Goal: Task Accomplishment & Management: Manage account settings

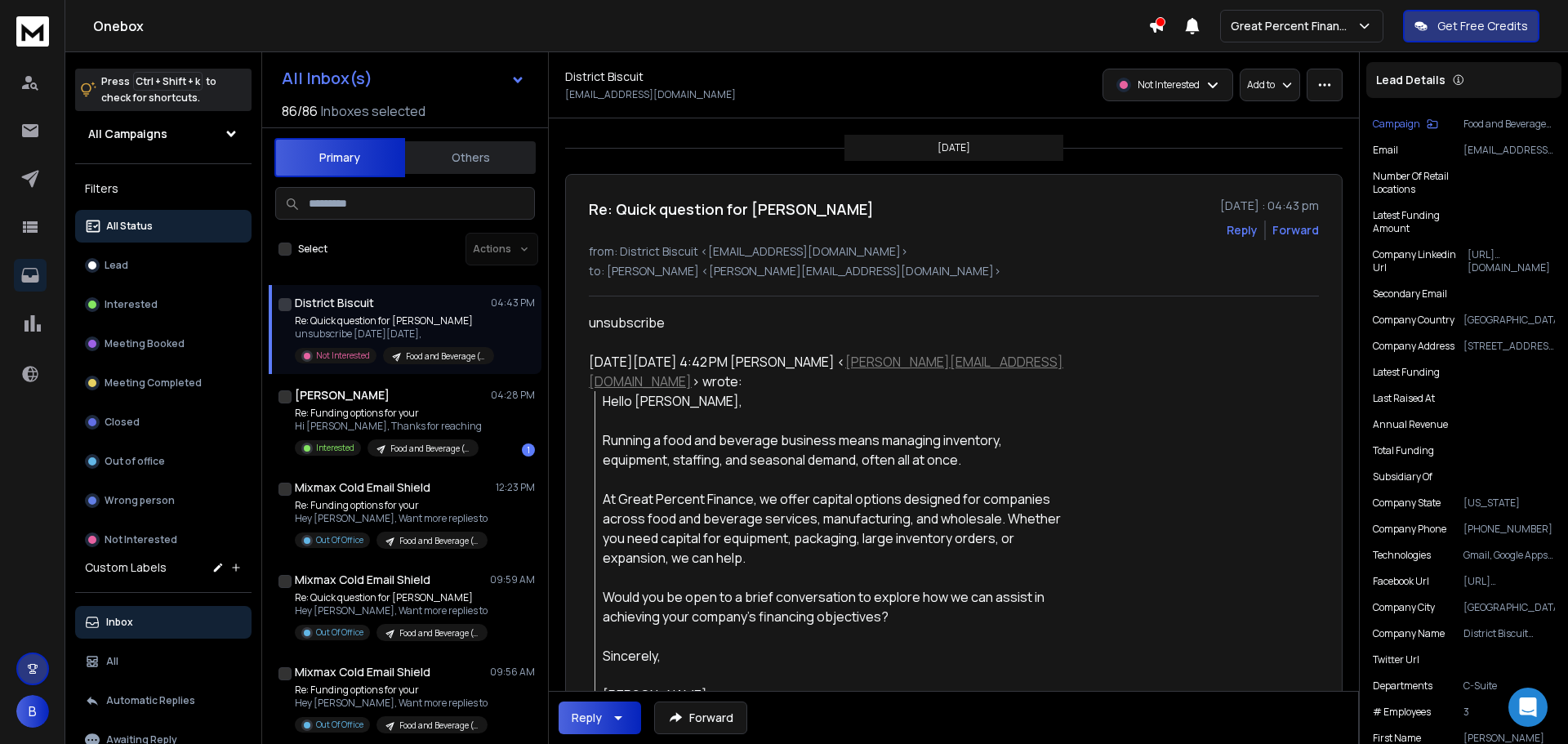
scroll to position [285, 0]
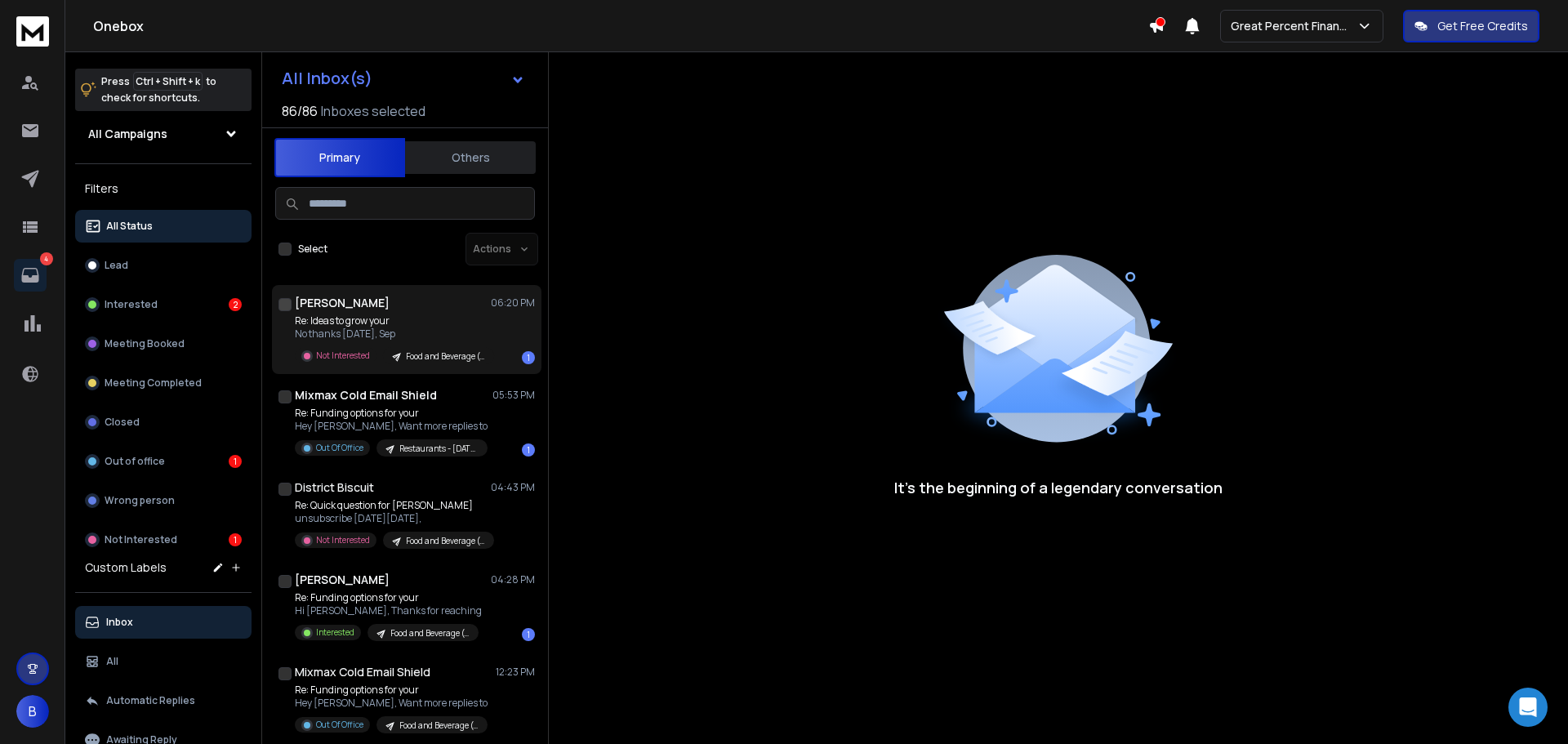
click at [405, 323] on p "Re: Ideas to grow your" at bounding box center [392, 321] width 196 height 13
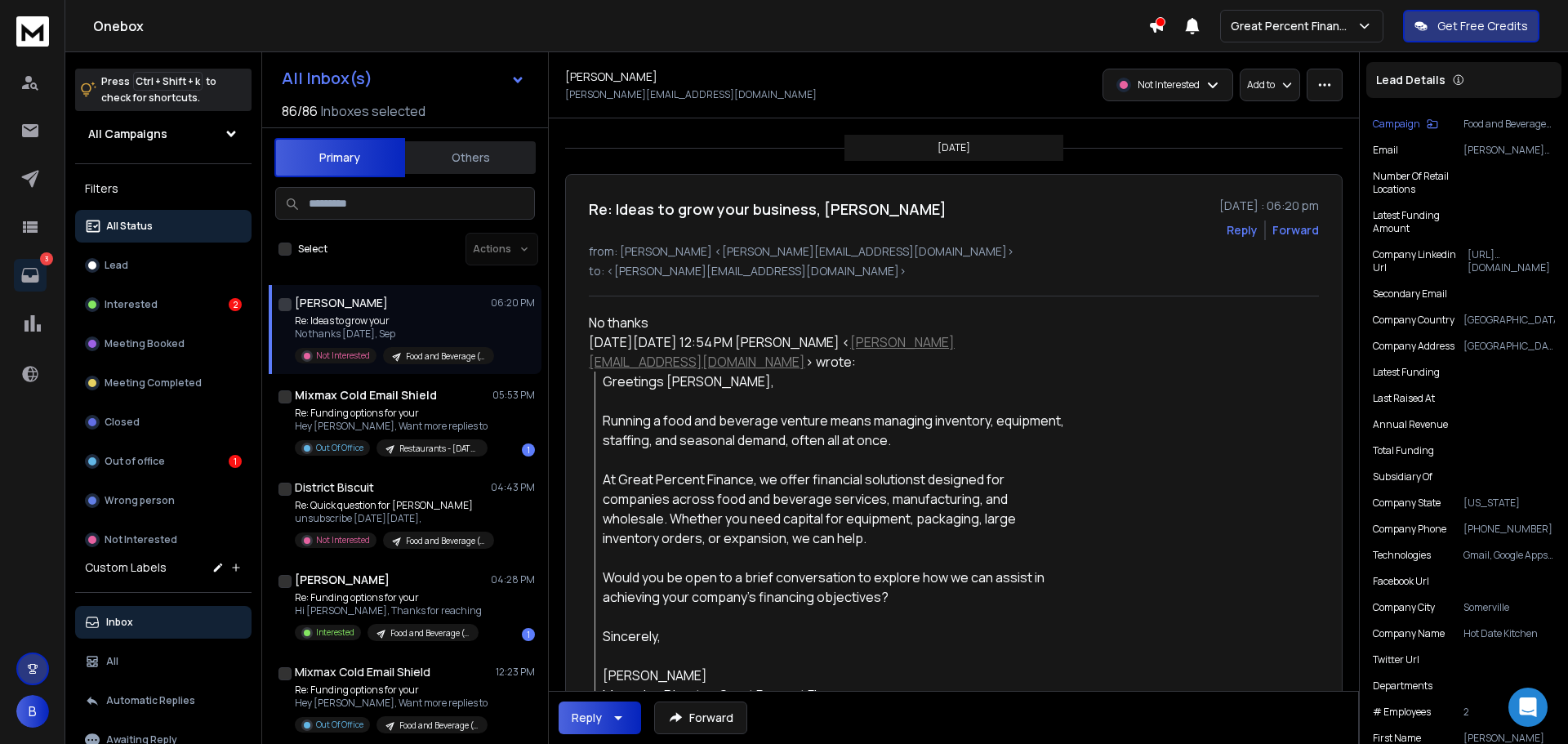
click at [1331, 84] on icon "button" at bounding box center [1324, 84] width 14 height 14
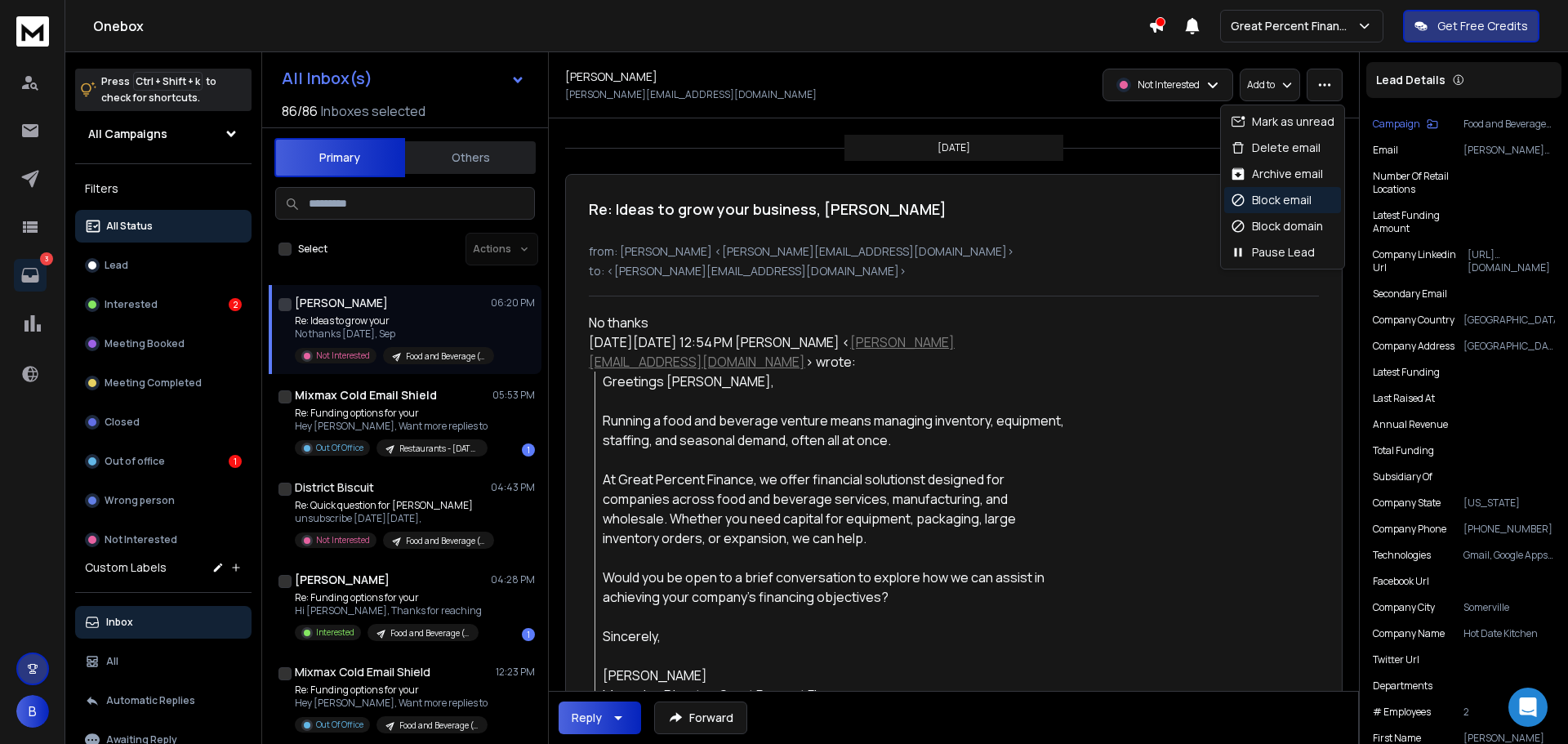
click at [1266, 199] on div "Block email" at bounding box center [1271, 199] width 80 height 16
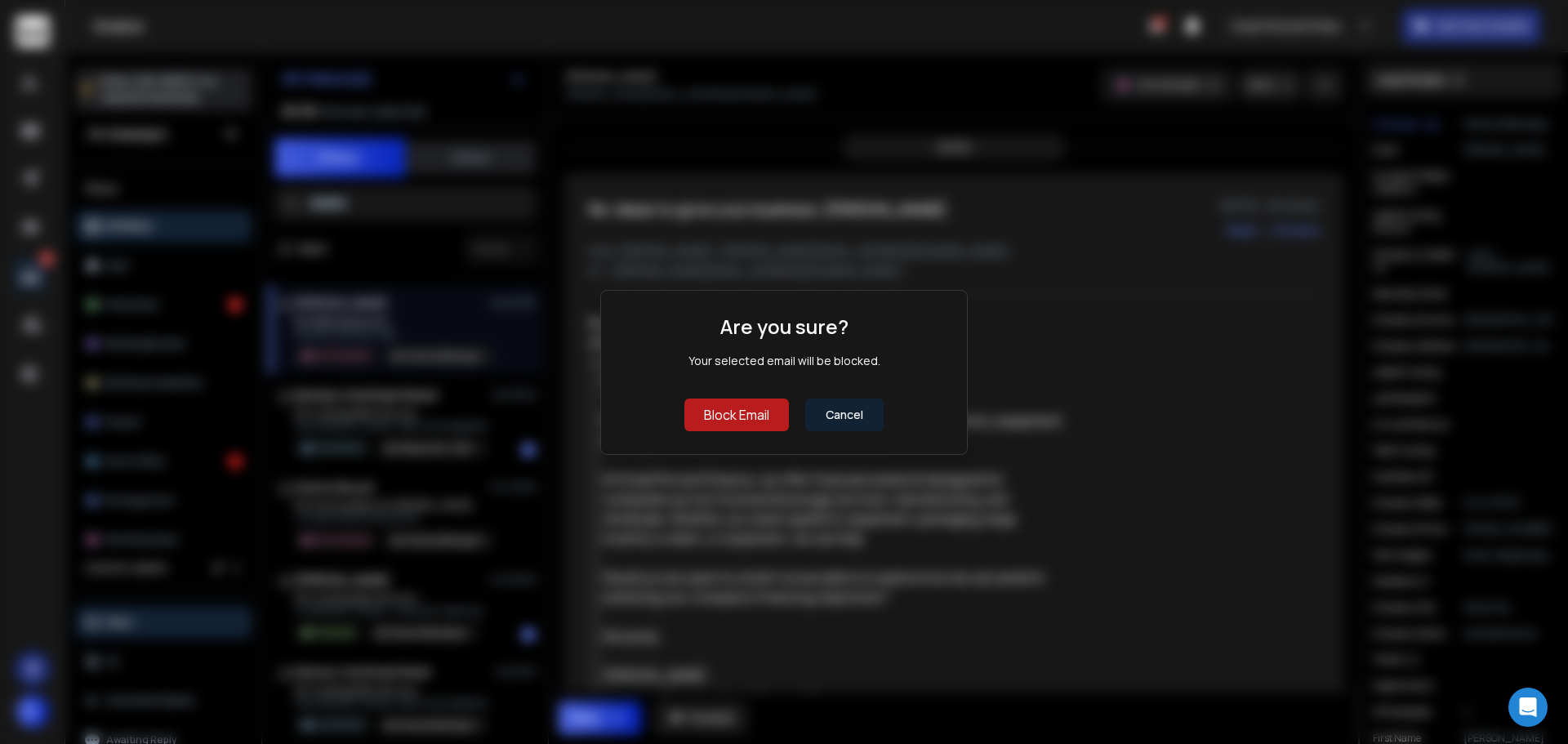
click at [750, 411] on button "Block Email" at bounding box center [736, 415] width 104 height 33
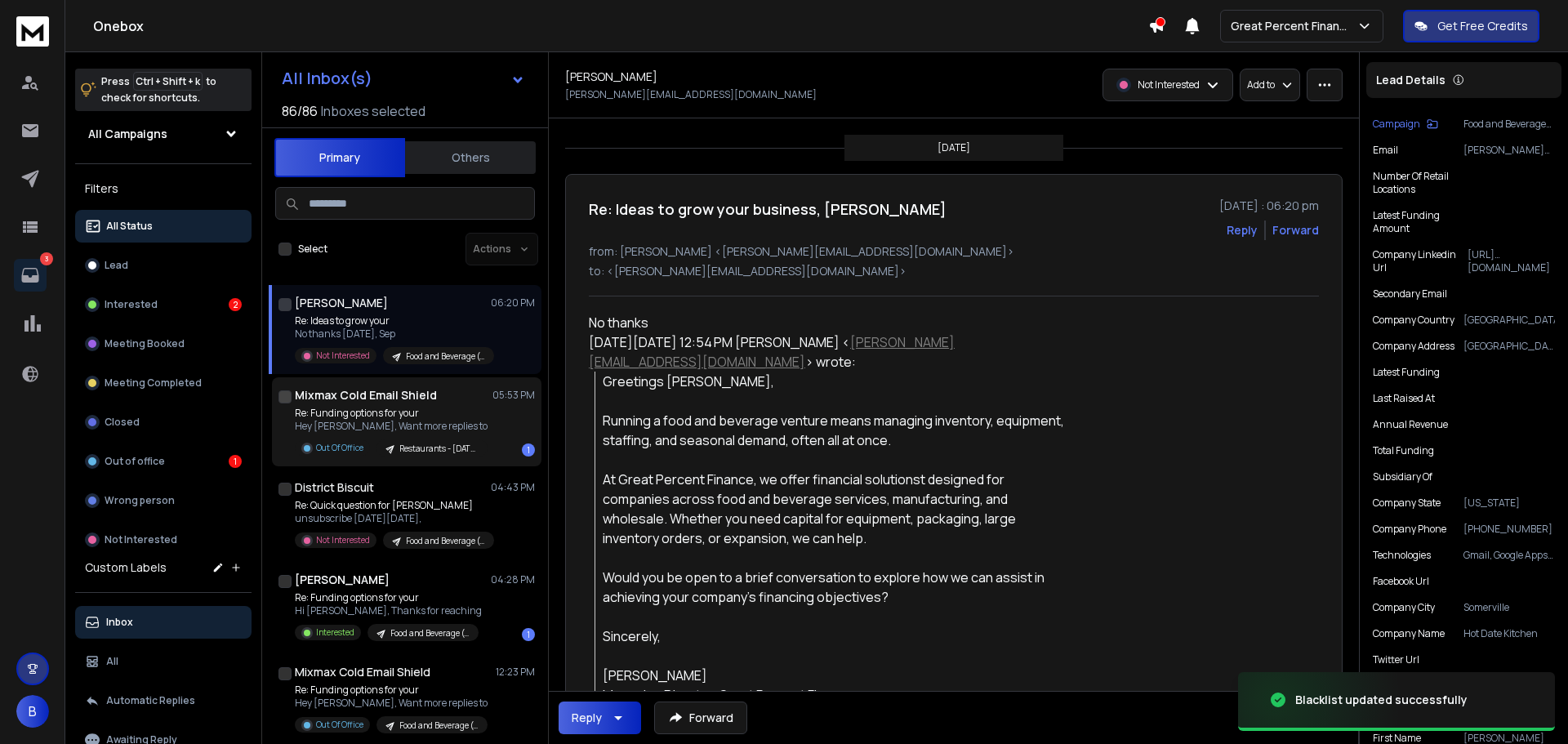
click at [417, 402] on h1 "Mixmax Cold Email Shield" at bounding box center [366, 395] width 142 height 16
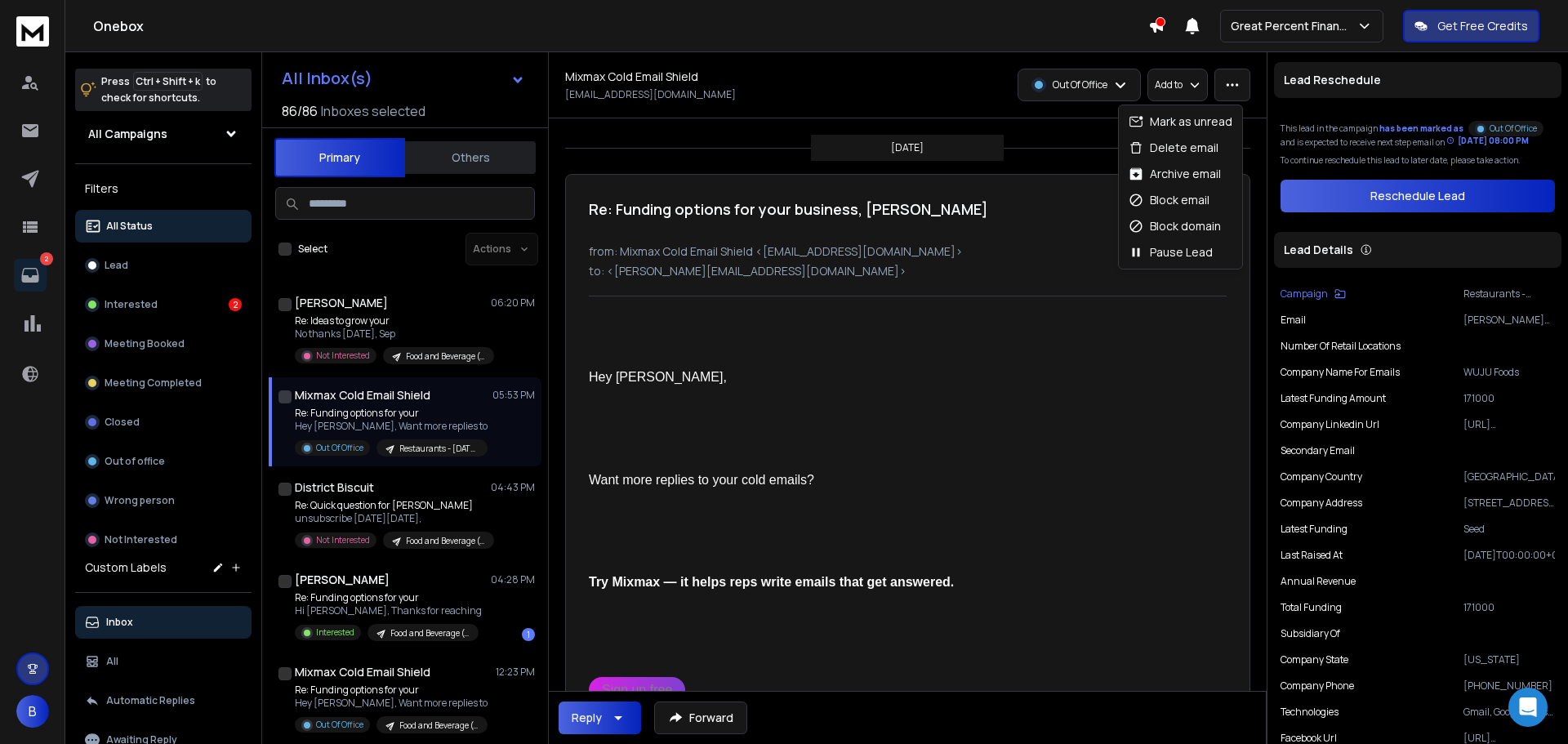
click at [1225, 83] on icon "button" at bounding box center [1232, 84] width 14 height 14
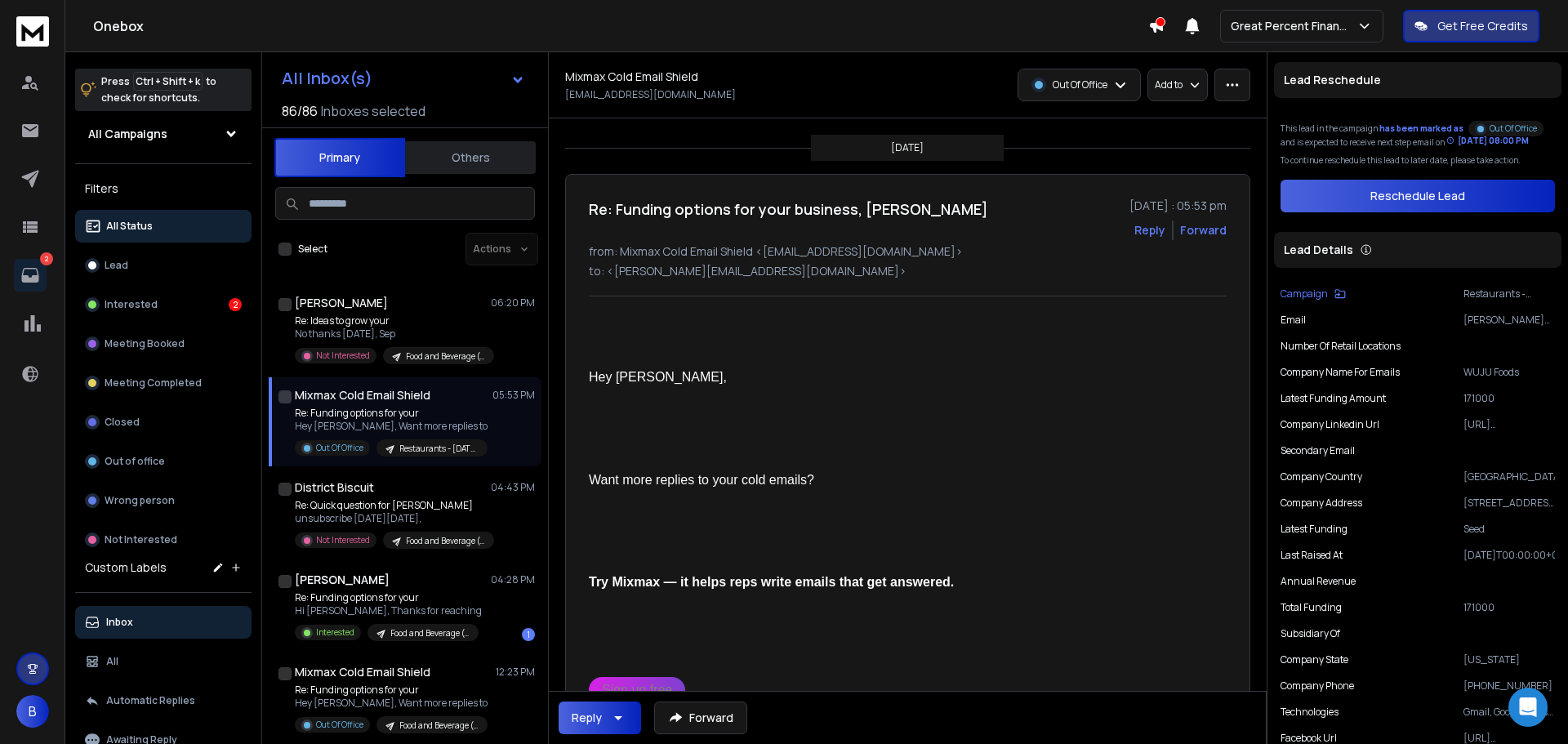
click at [1227, 82] on icon "button" at bounding box center [1232, 84] width 14 height 14
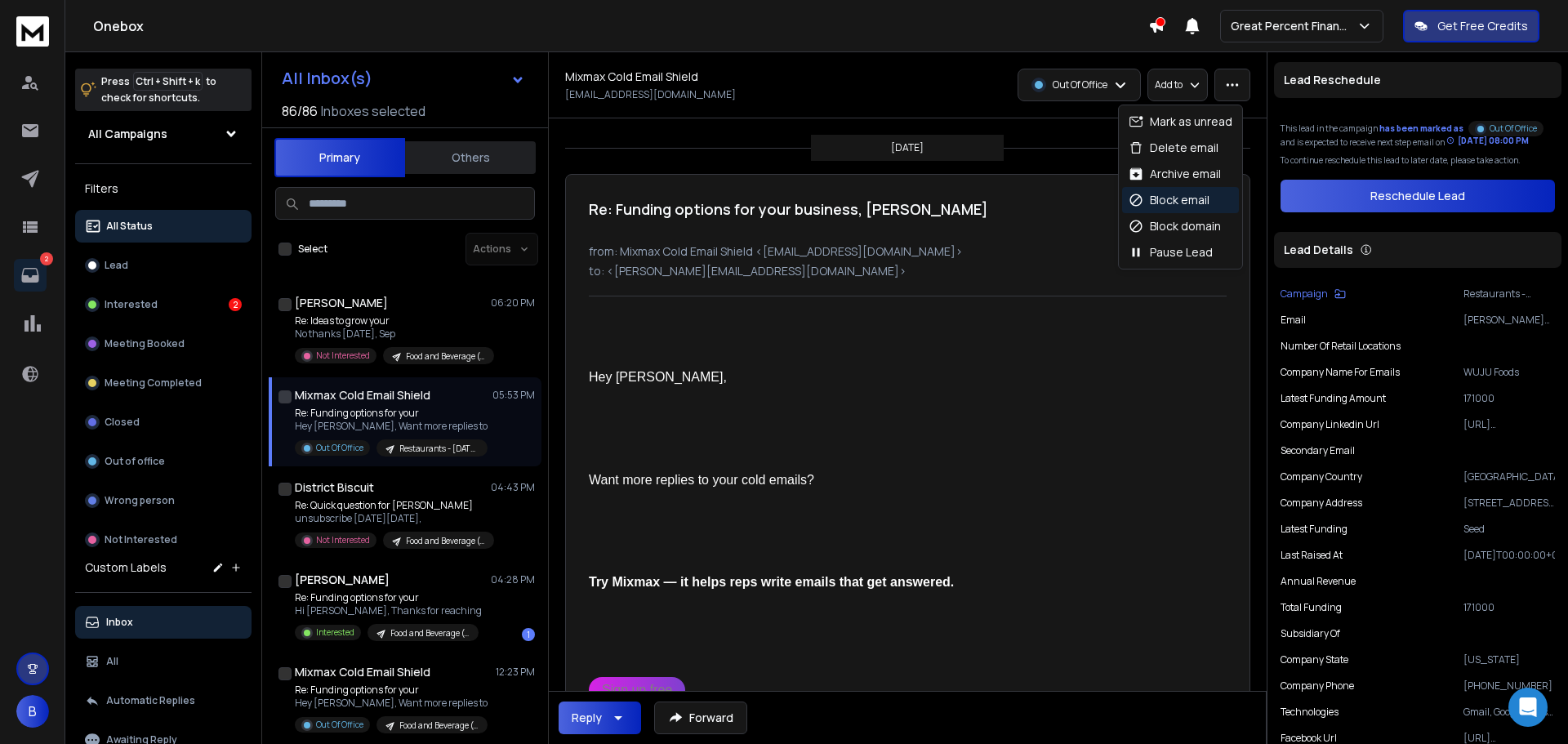
click at [1167, 205] on div "Block email" at bounding box center [1169, 199] width 80 height 16
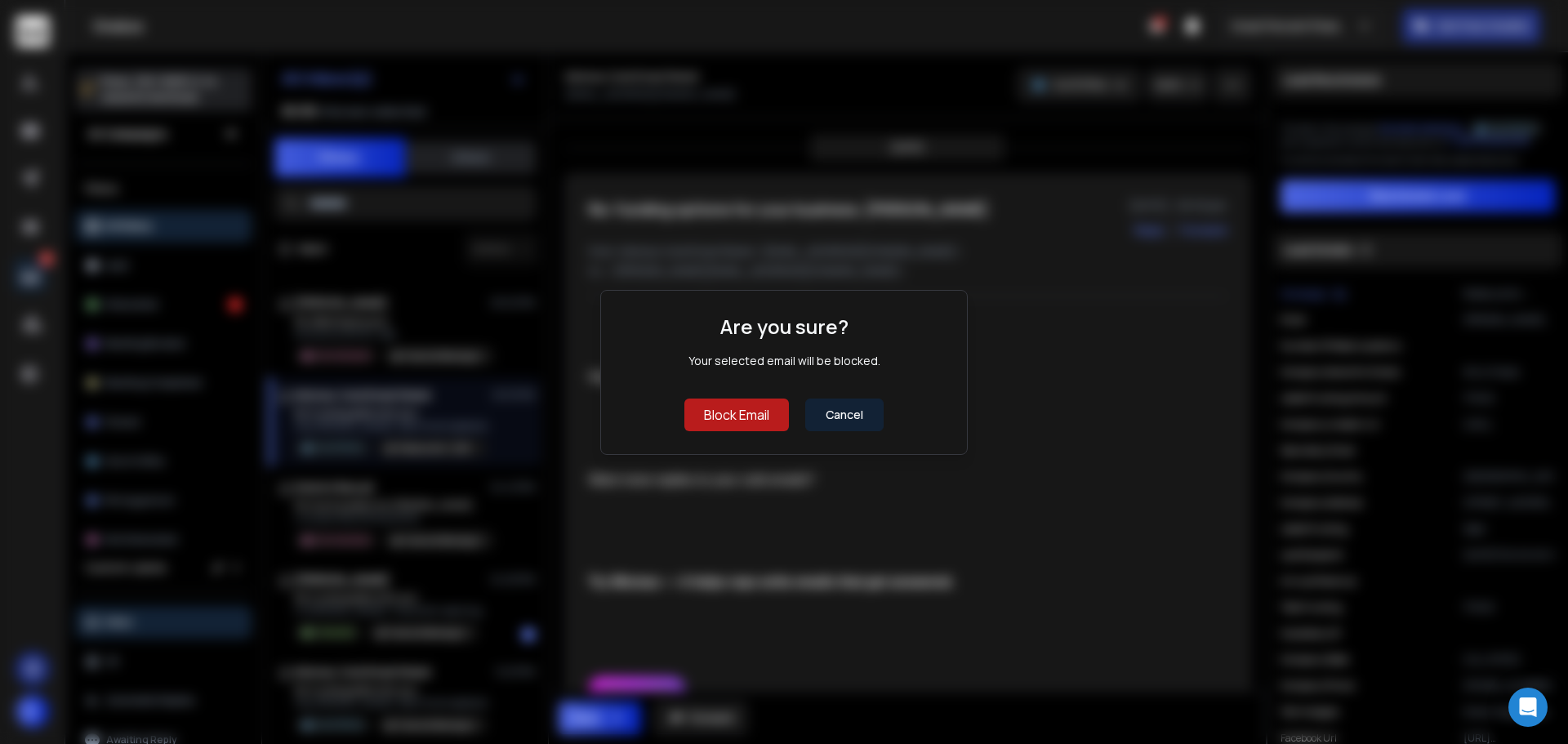
click at [762, 415] on button "Block Email" at bounding box center [736, 415] width 104 height 33
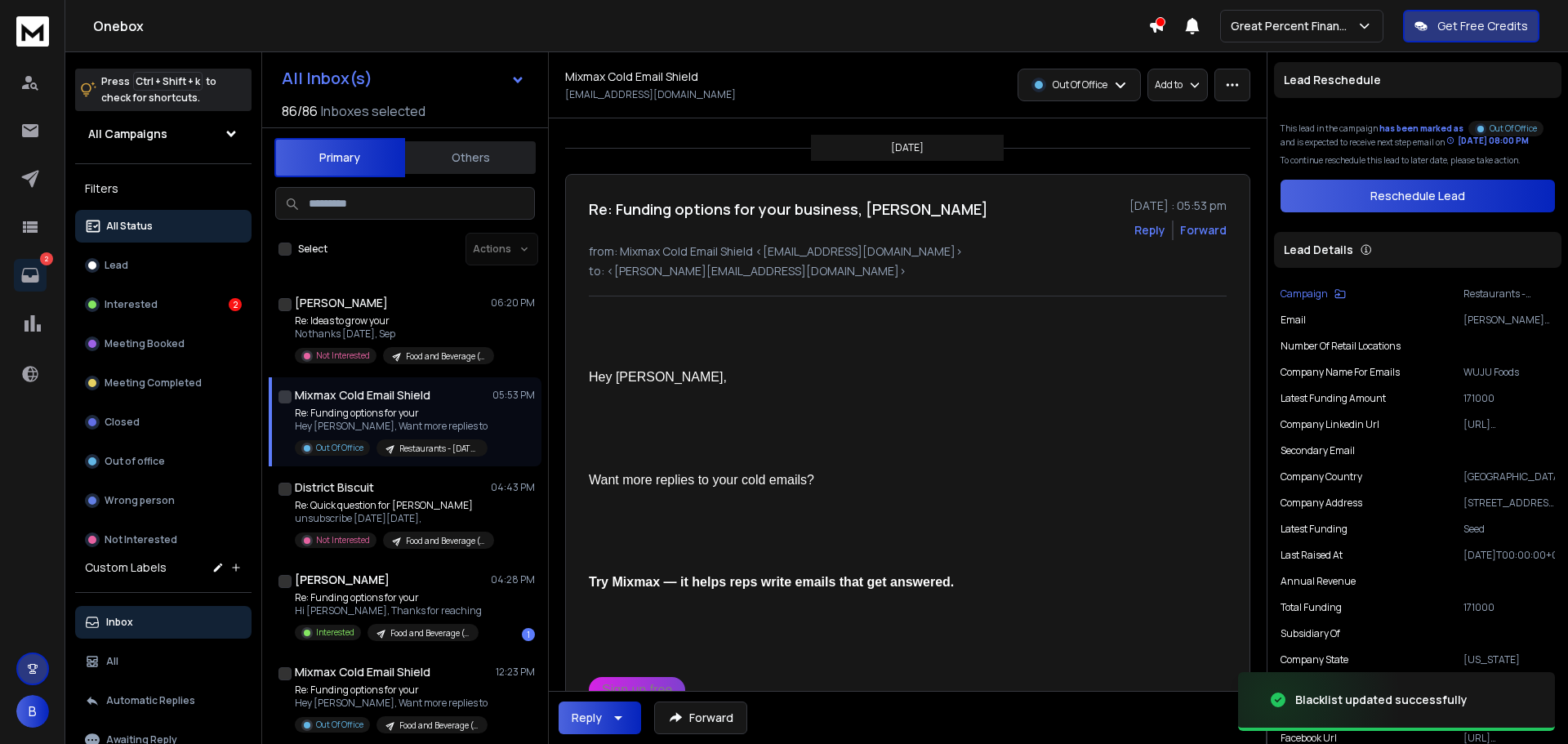
click at [421, 430] on p "Hey [PERSON_NAME], Want more replies to" at bounding box center [391, 427] width 192 height 13
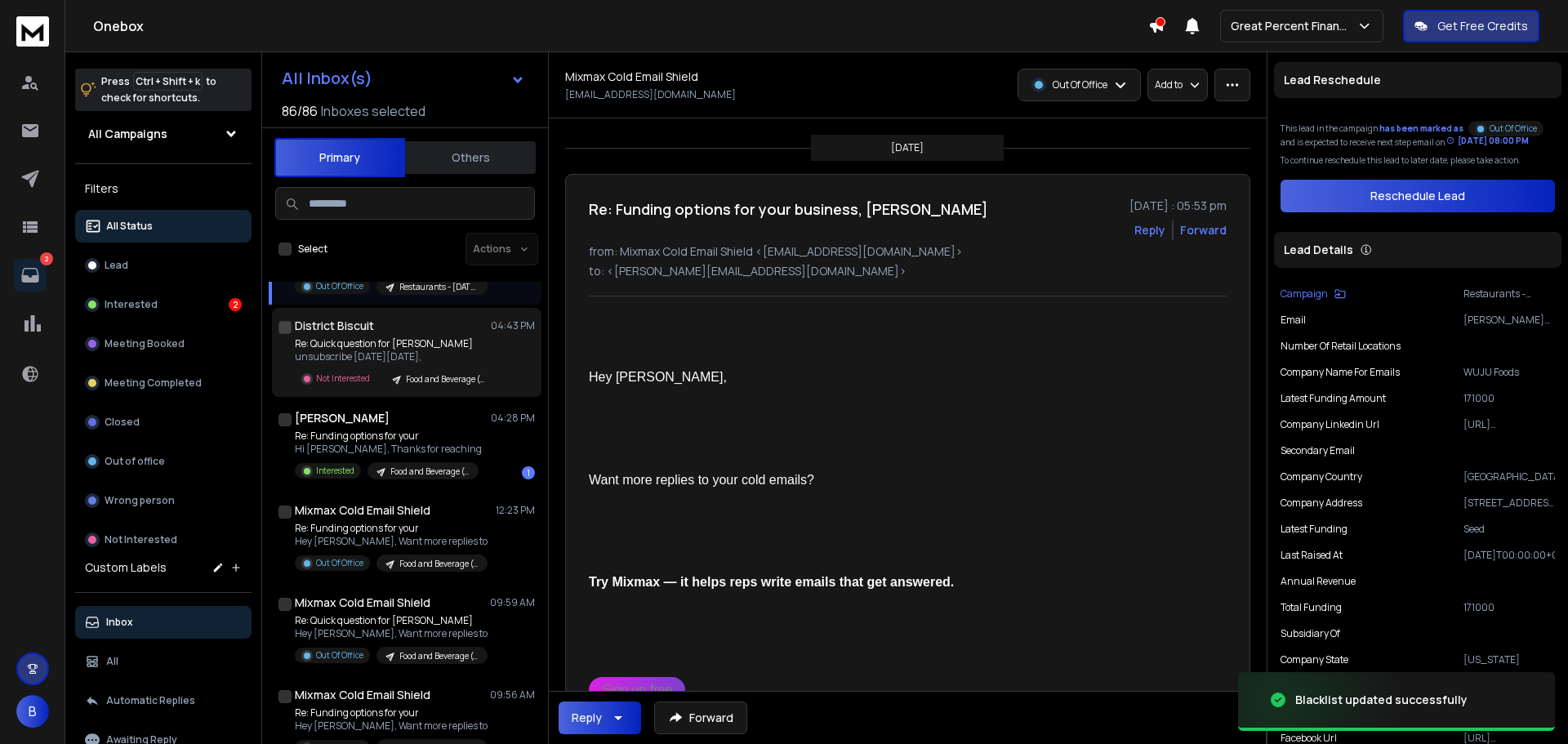
scroll to position [164, 0]
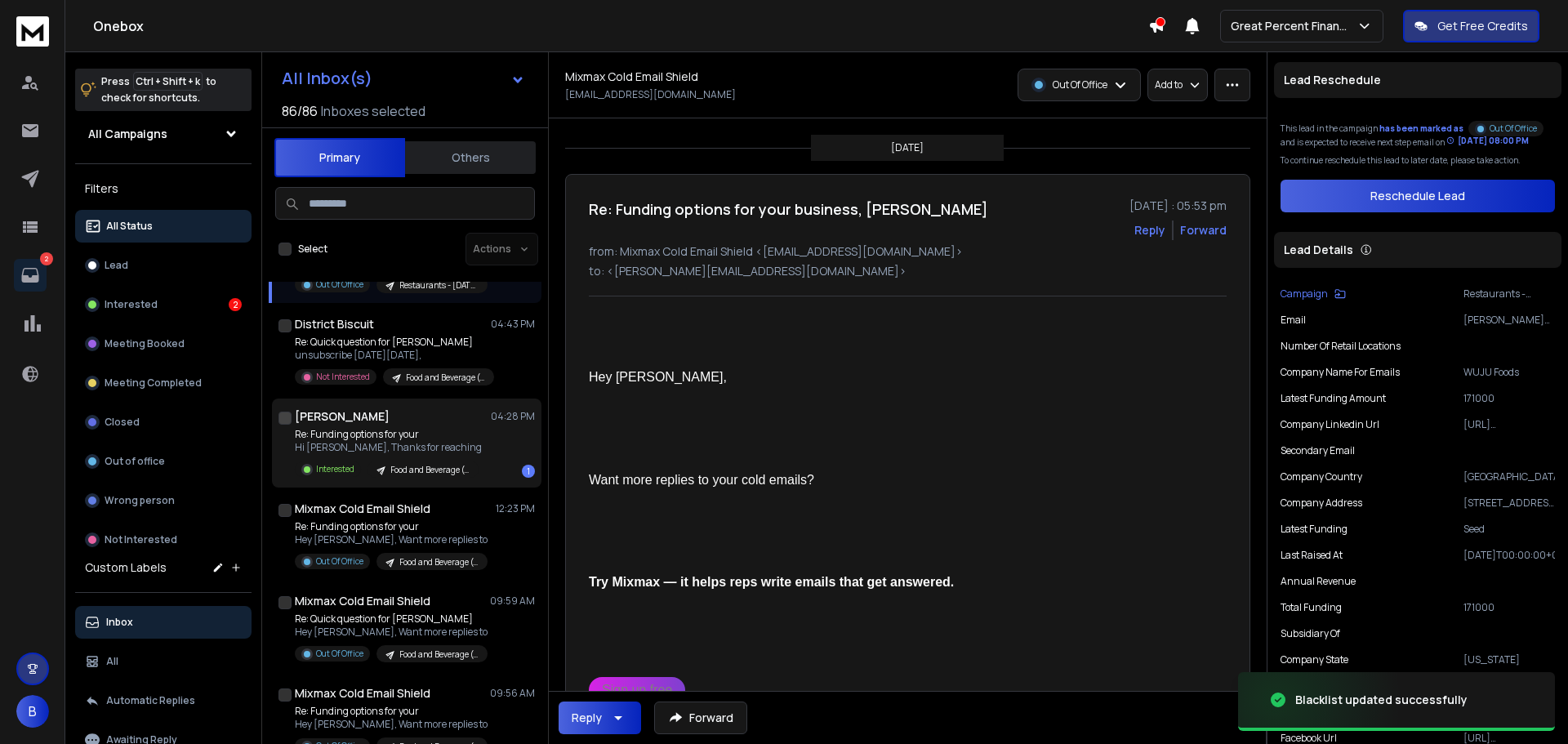
click at [442, 429] on p "Re: Funding options for your" at bounding box center [388, 435] width 187 height 13
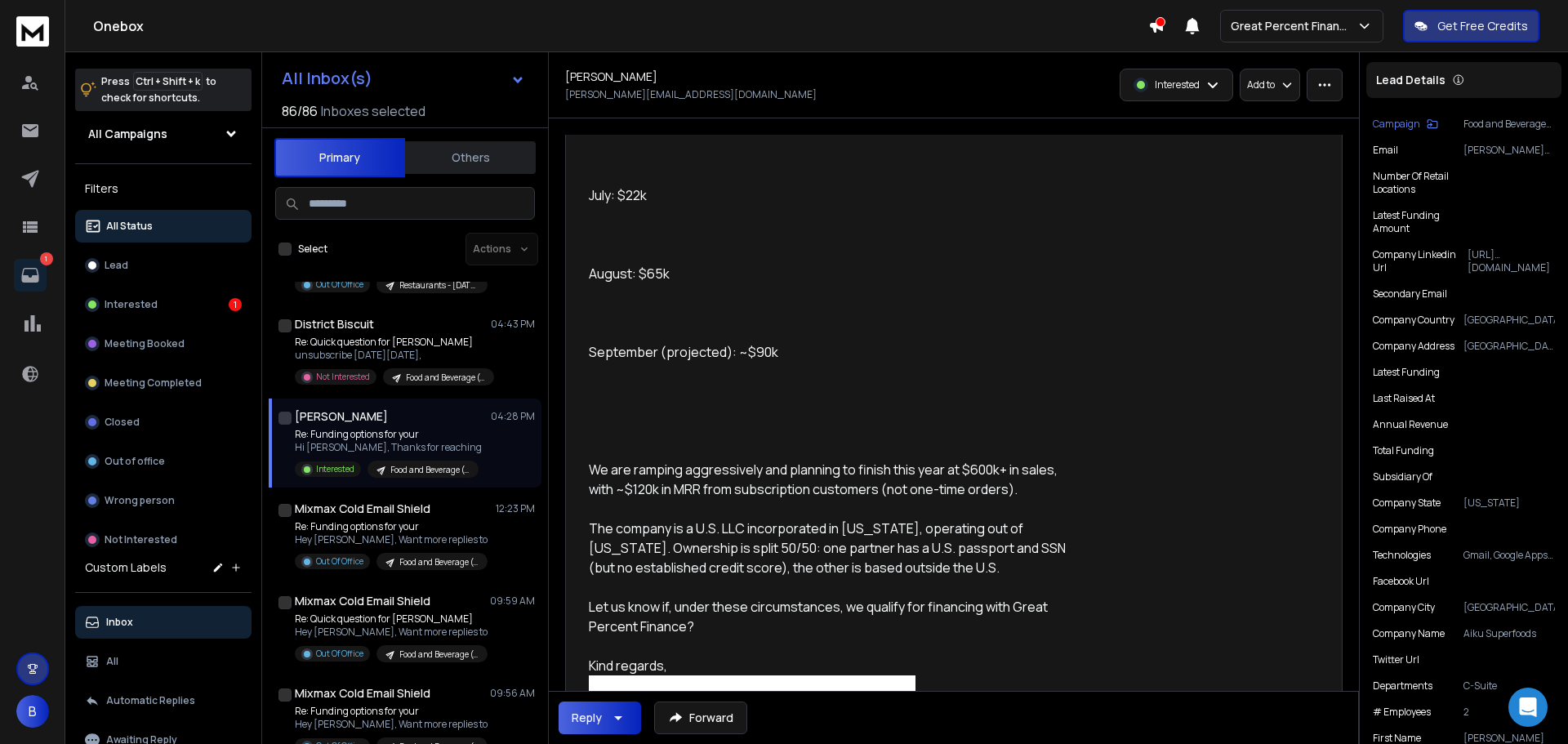
scroll to position [735, 0]
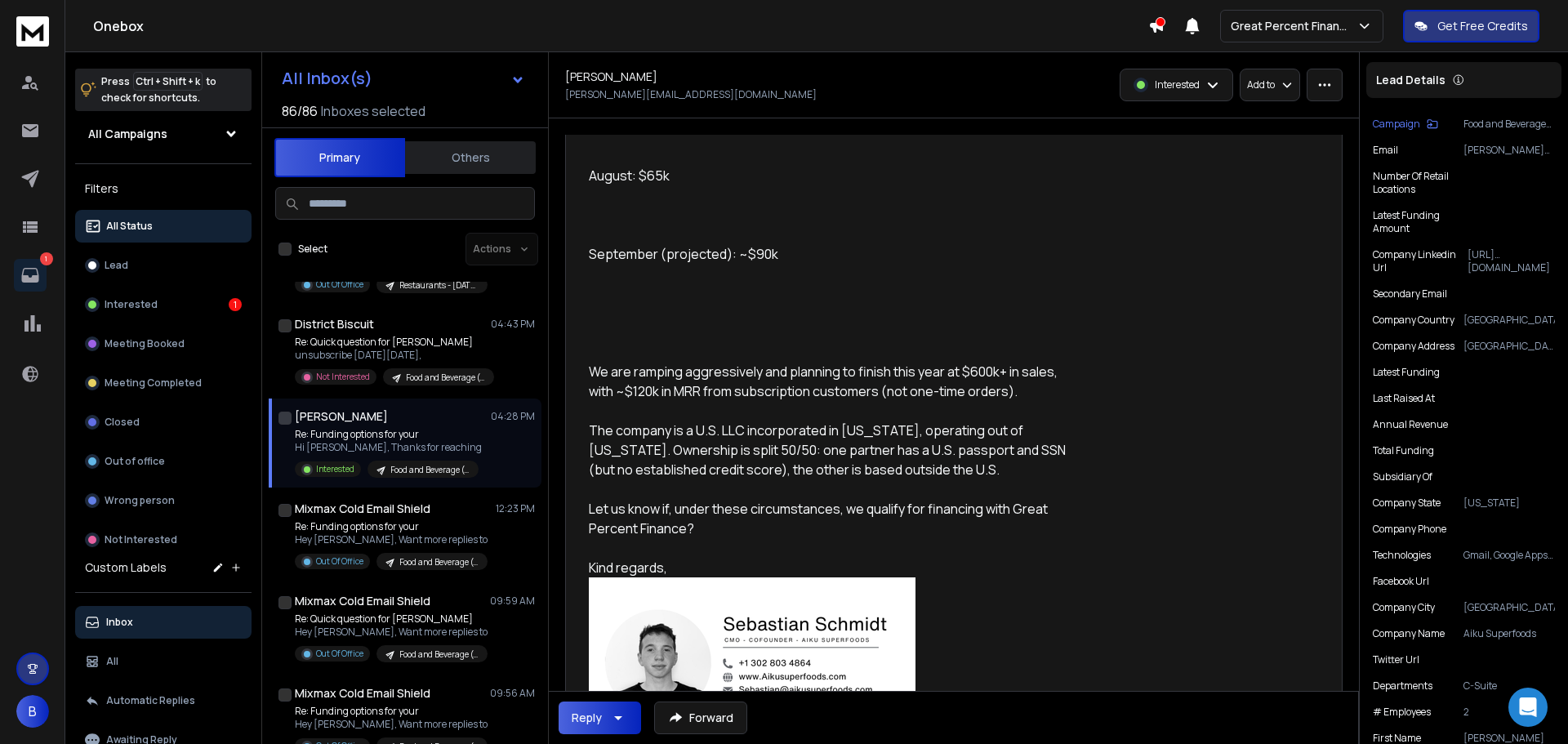
click at [1323, 85] on icon "button" at bounding box center [1324, 84] width 14 height 14
click at [1299, 121] on div "Mark as unread" at bounding box center [1283, 122] width 103 height 16
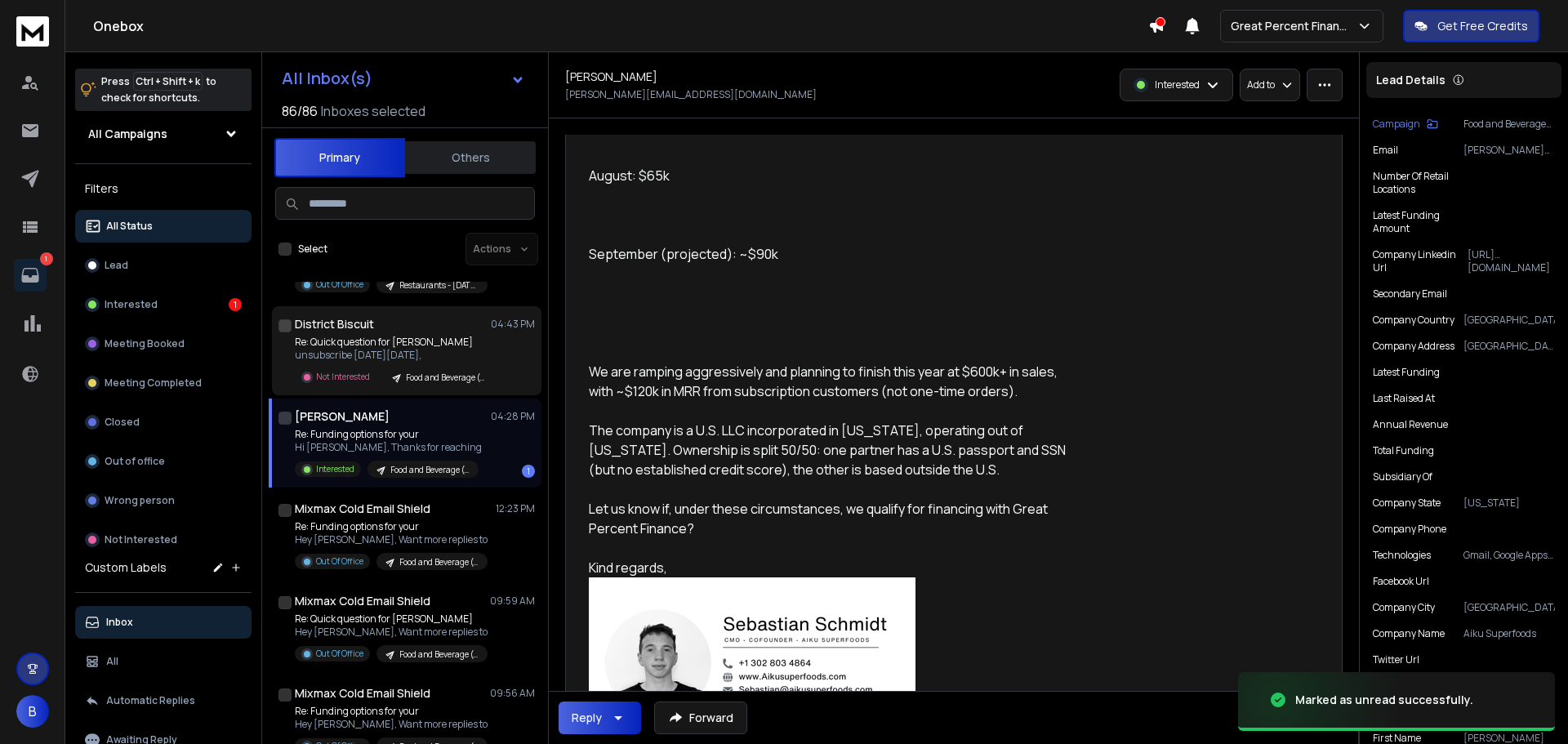
click at [431, 353] on p "unsubscribe [DATE][DATE]," at bounding box center [392, 355] width 196 height 13
